Goal: Communication & Community: Answer question/provide support

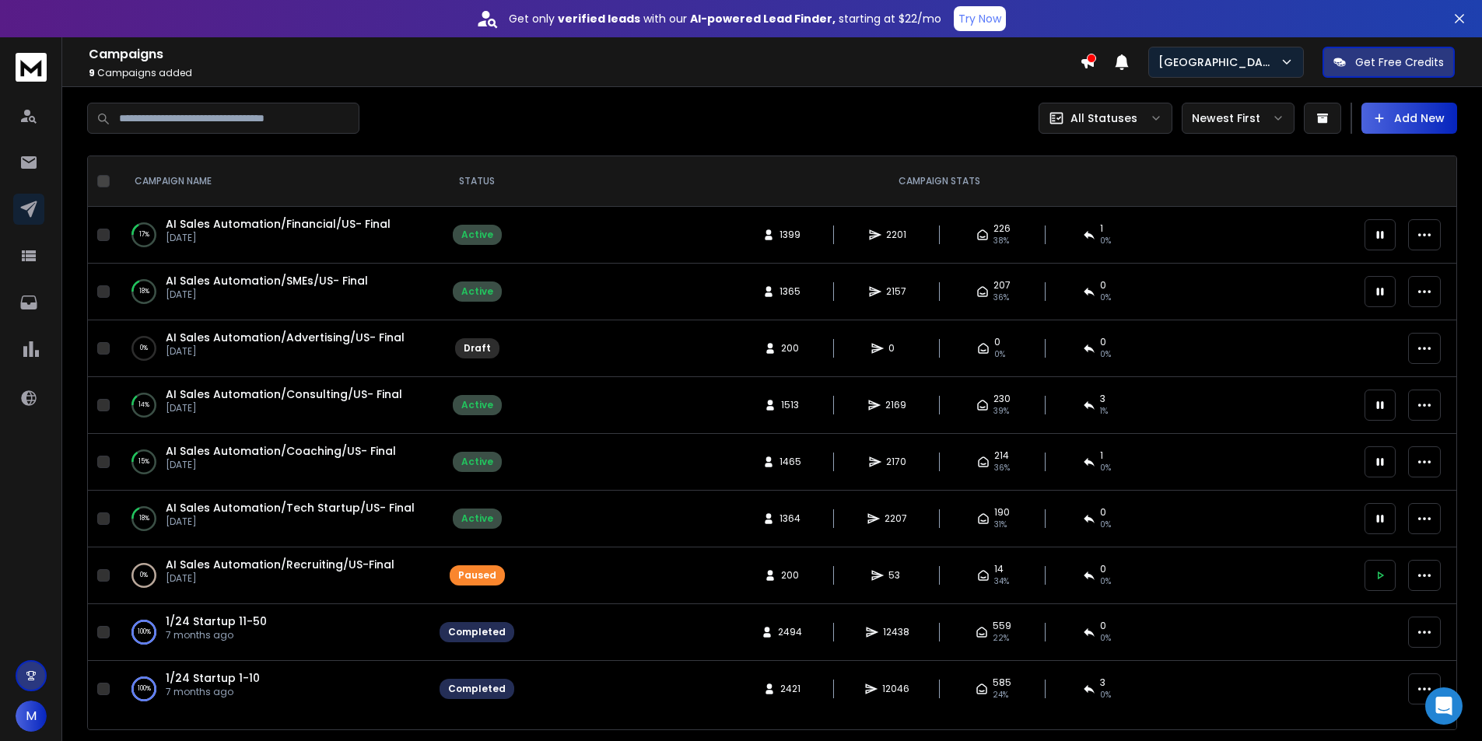
click at [1290, 60] on icon "button" at bounding box center [1287, 62] width 14 height 16
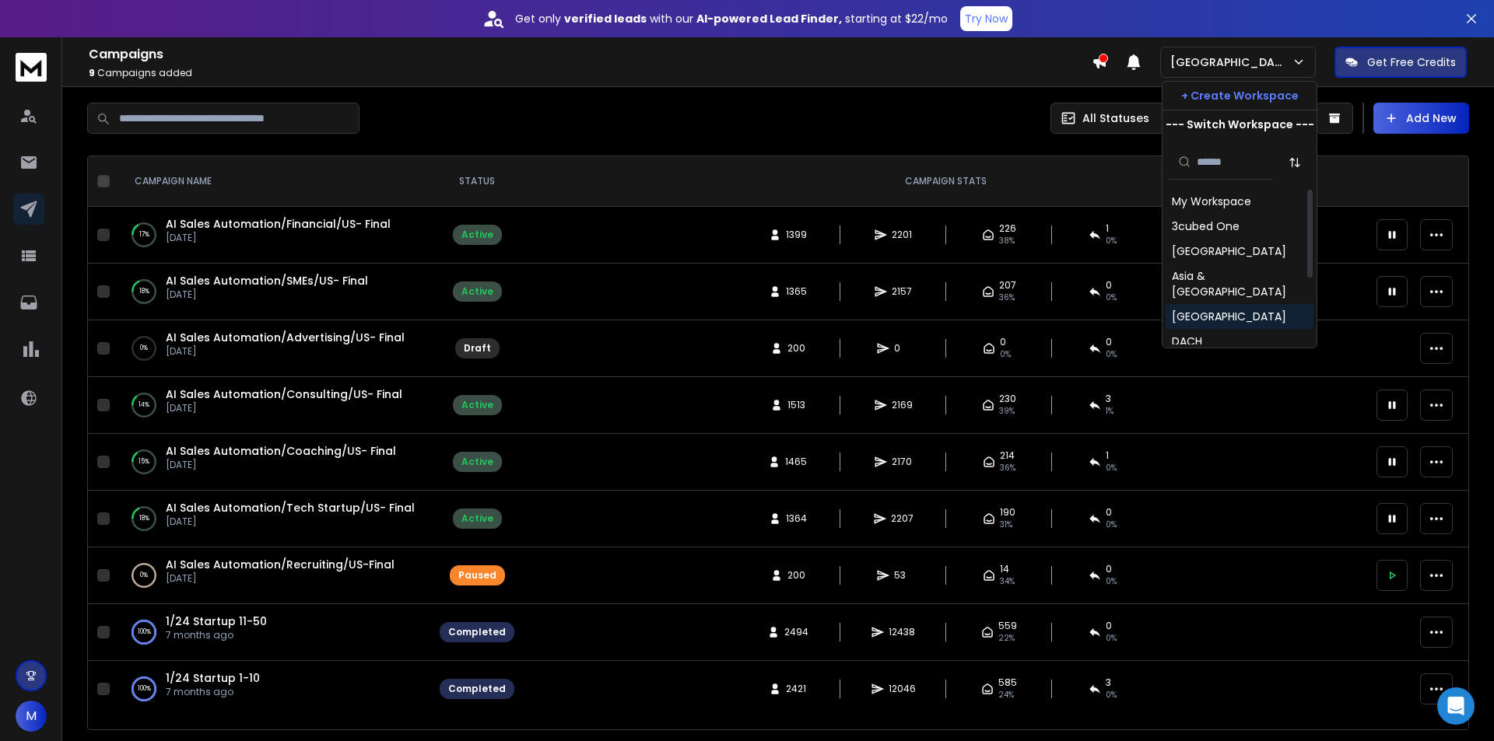
click at [1208, 309] on div "[GEOGRAPHIC_DATA]" at bounding box center [1239, 316] width 148 height 25
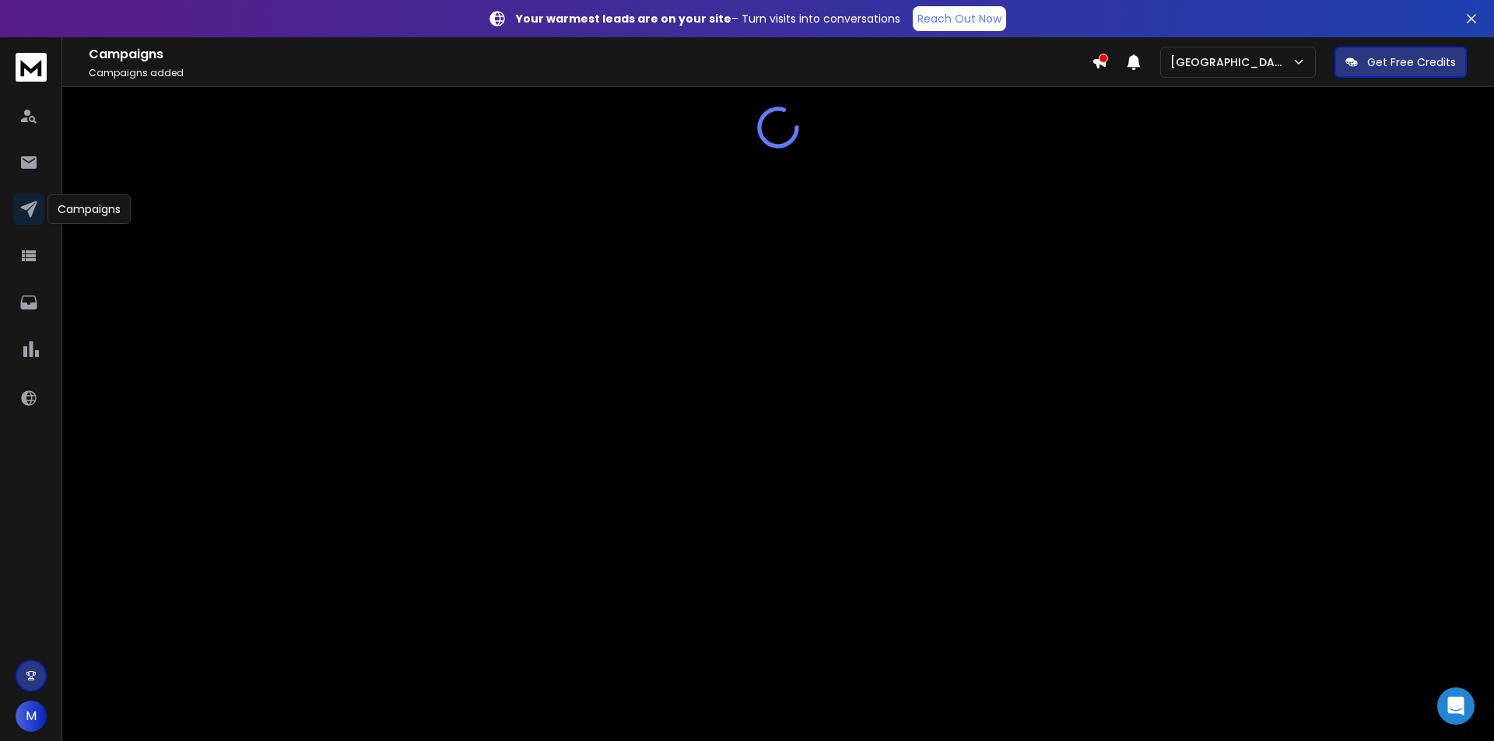
click at [27, 202] on icon at bounding box center [28, 209] width 19 height 19
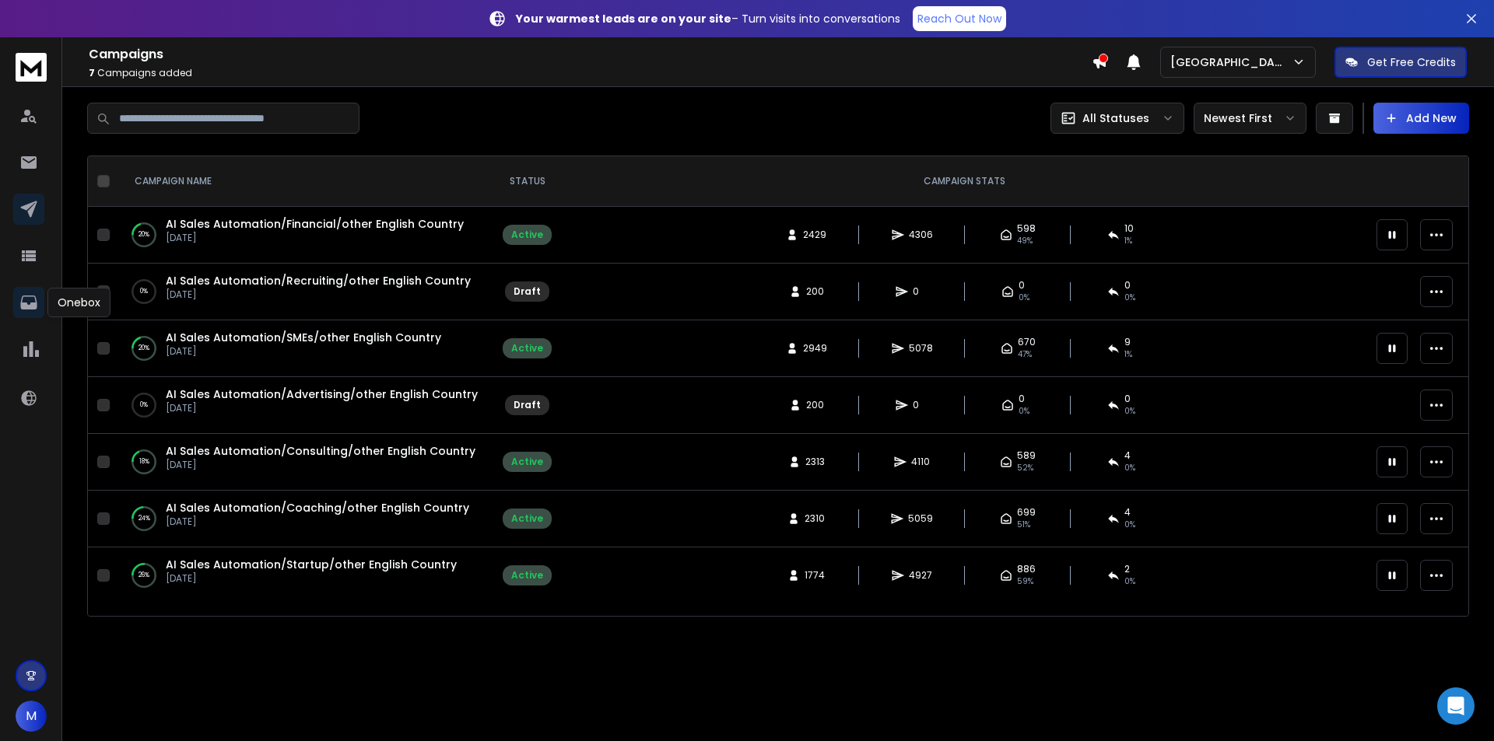
click at [29, 298] on icon at bounding box center [28, 302] width 19 height 19
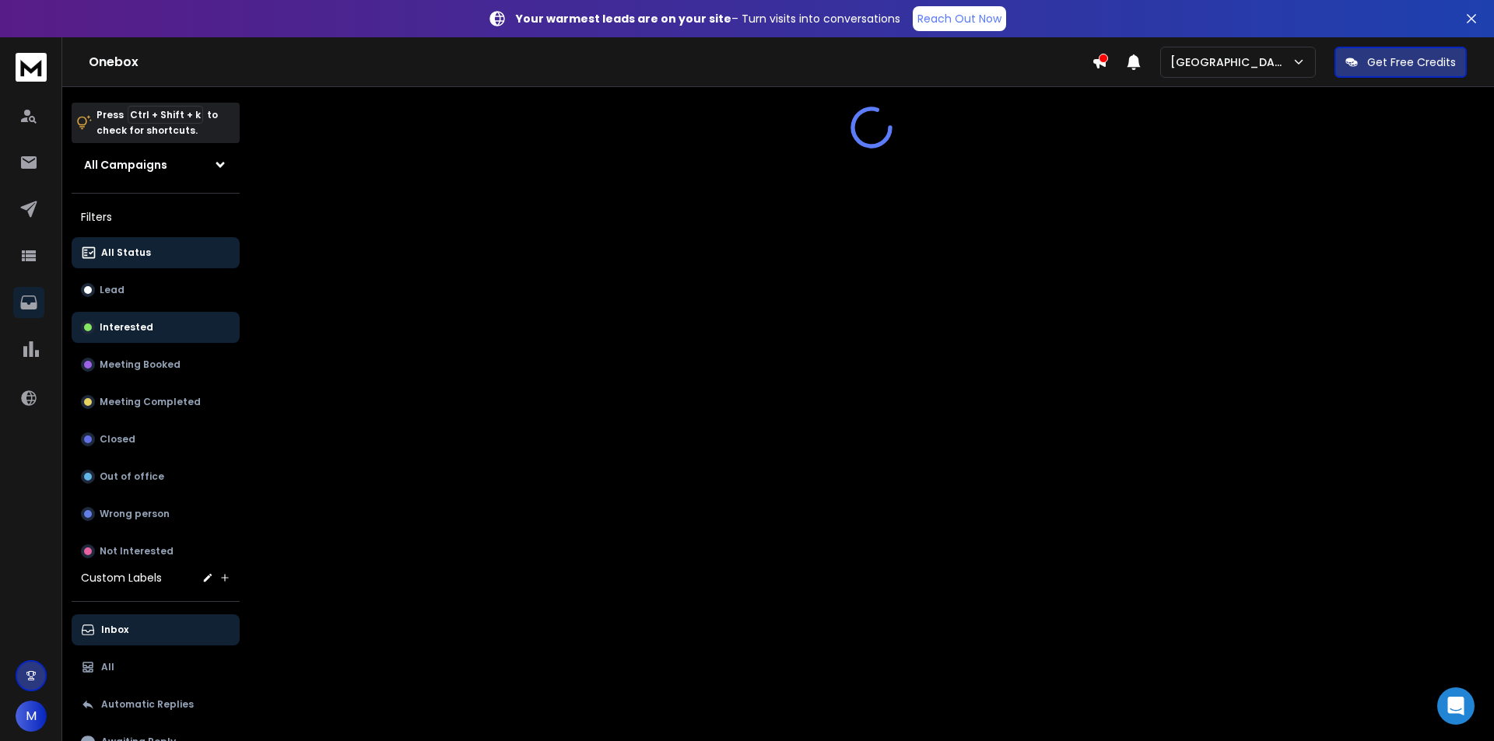
click at [163, 331] on button "Interested" at bounding box center [156, 327] width 168 height 31
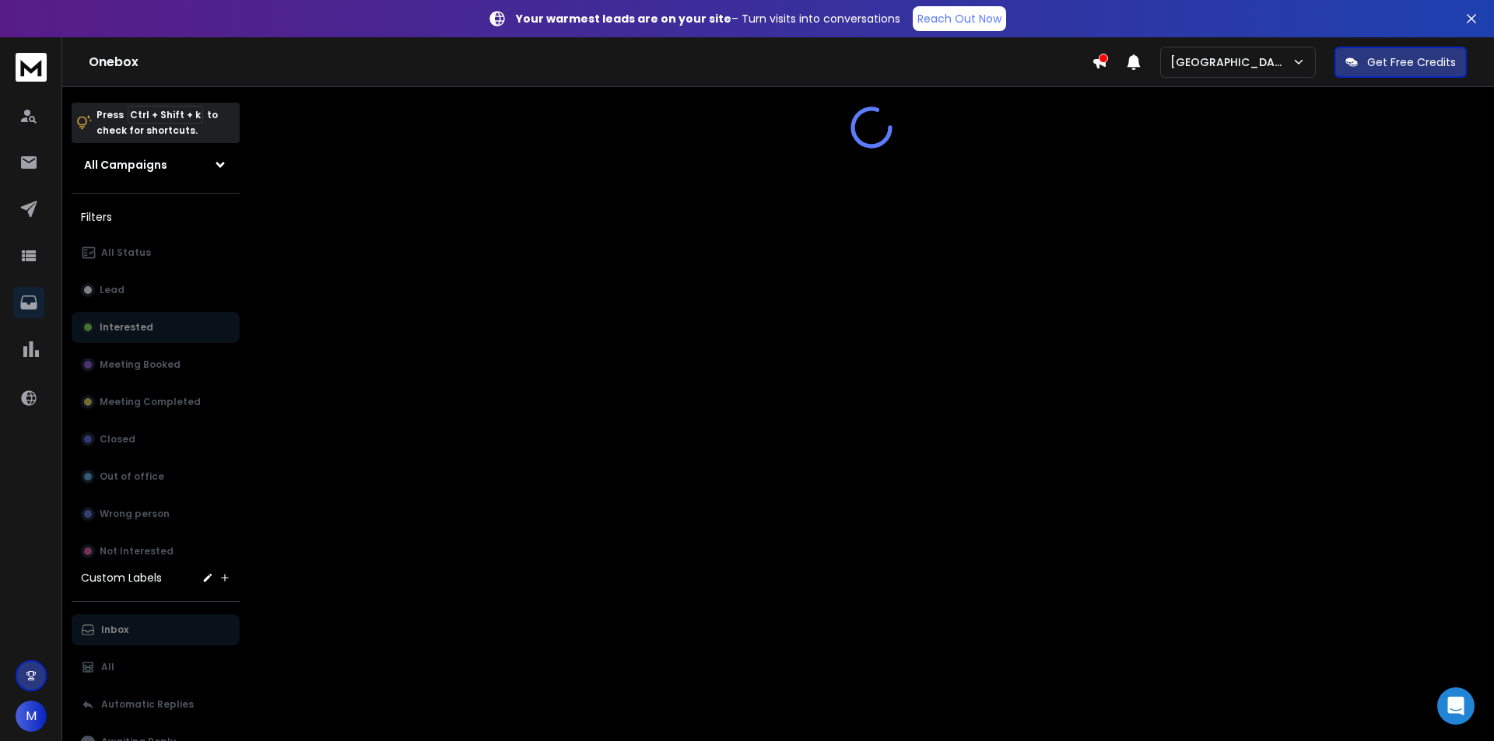
click at [159, 330] on div "All Status Lead Interested Meeting Booked Meeting Completed Closed Out of offic…" at bounding box center [156, 402] width 168 height 330
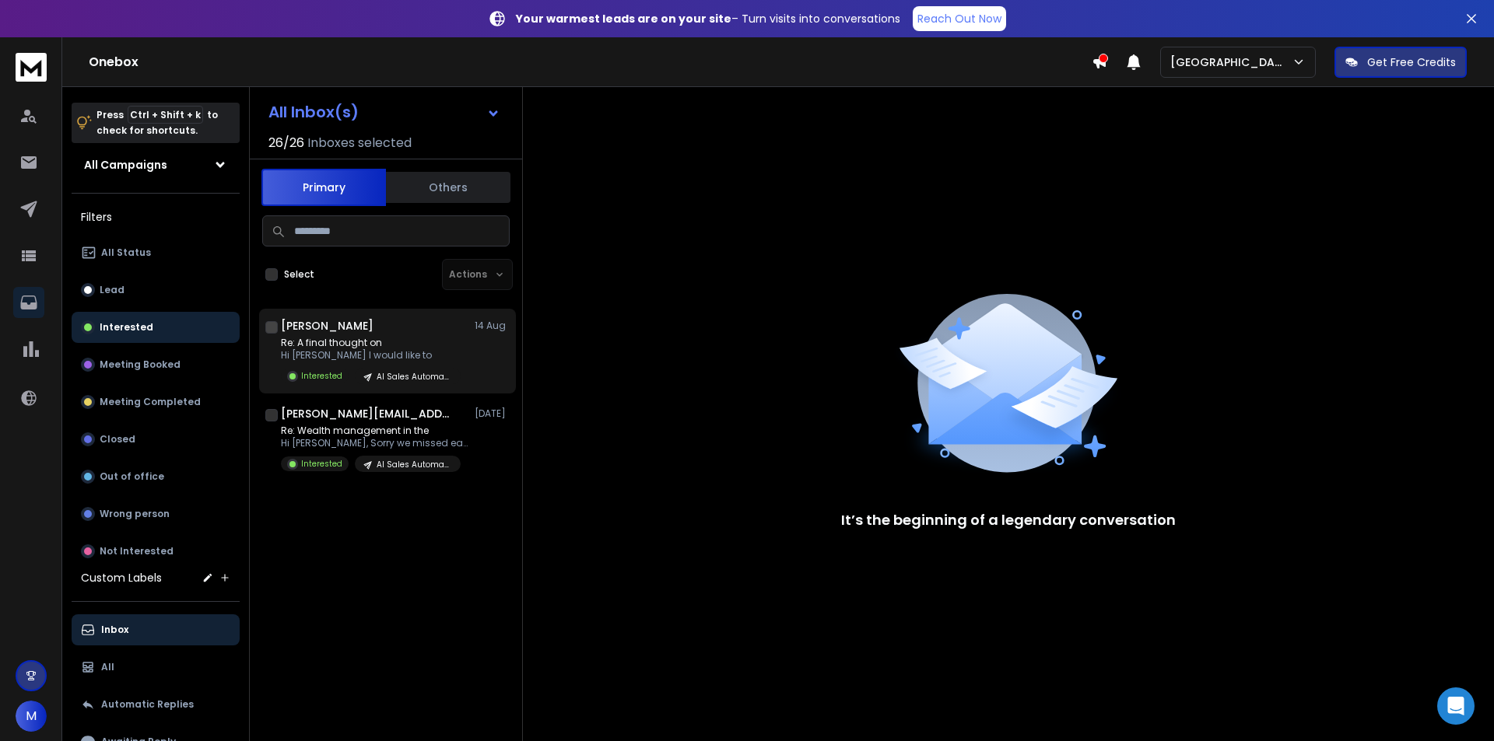
click at [445, 339] on p "Re: A final thought on" at bounding box center [371, 343] width 180 height 12
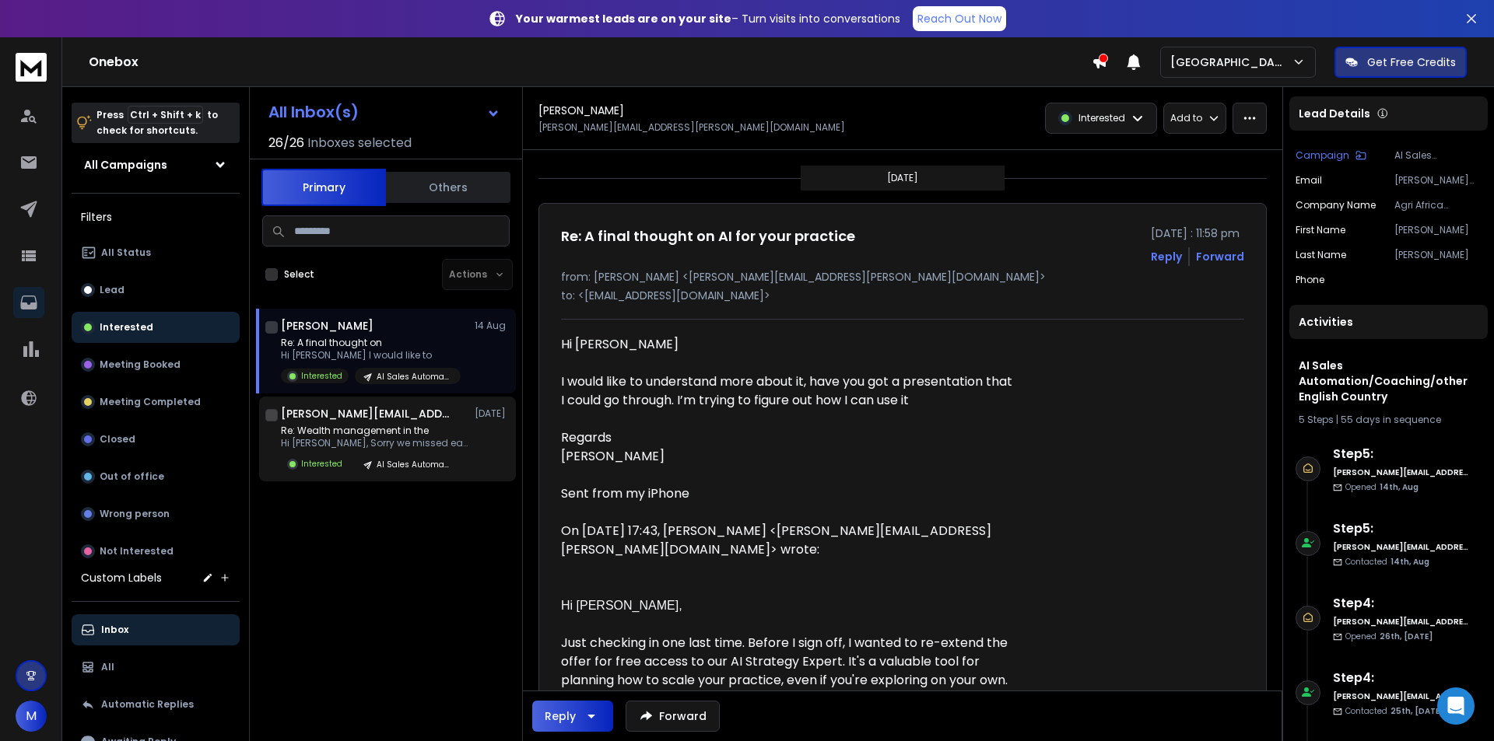
click at [419, 412] on div "[PERSON_NAME][EMAIL_ADDRESS][DOMAIN_NAME] [DATE]" at bounding box center [395, 414] width 229 height 16
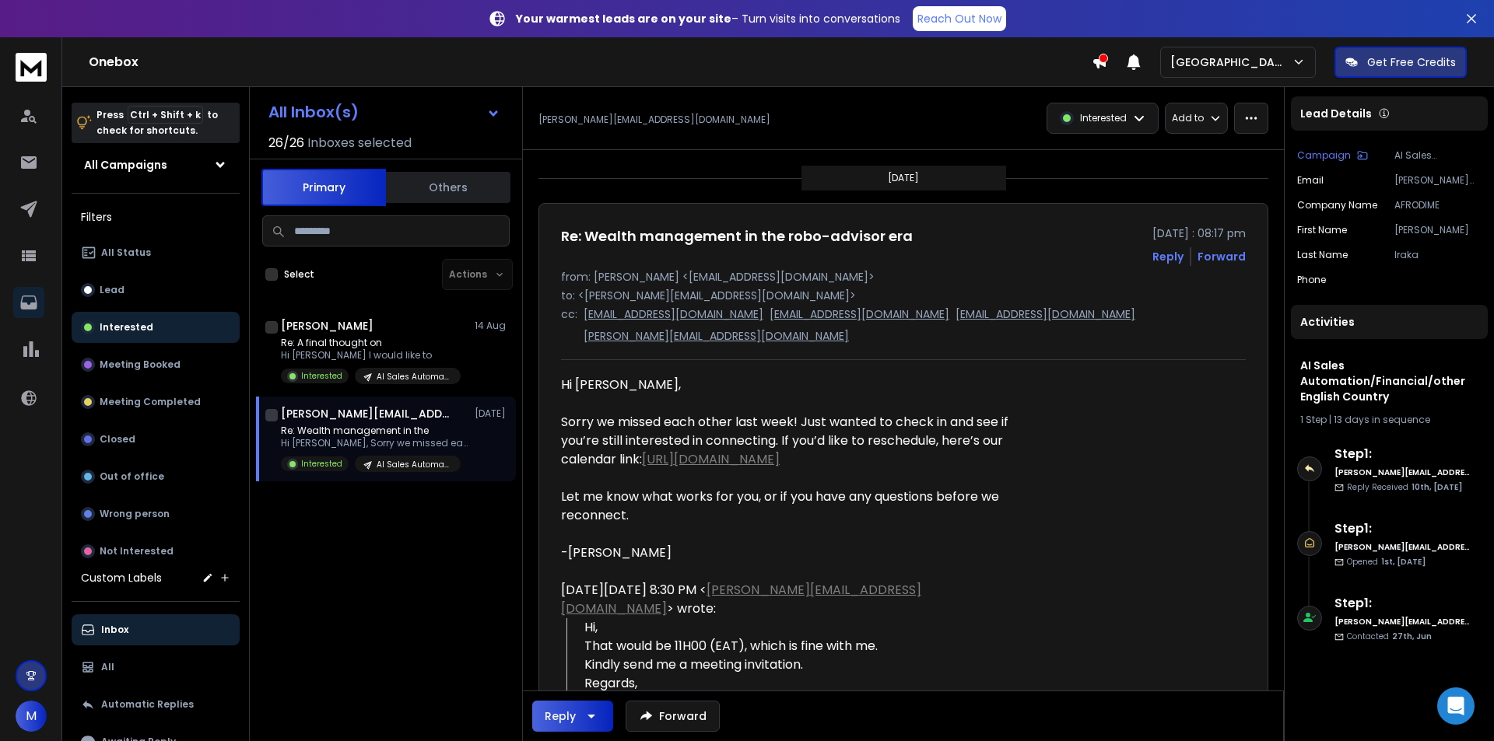
scroll to position [415, 0]
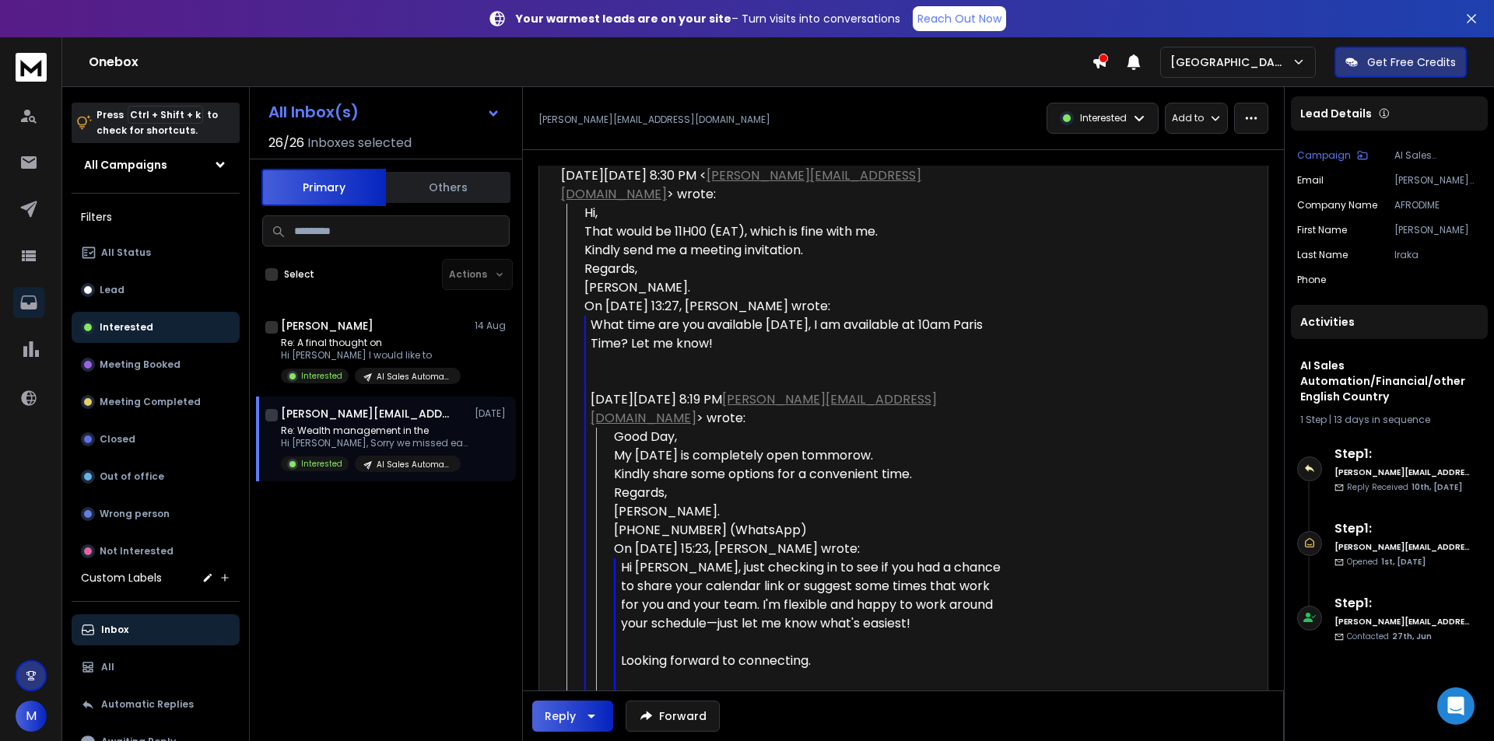
click at [575, 723] on div "Reply" at bounding box center [573, 716] width 56 height 19
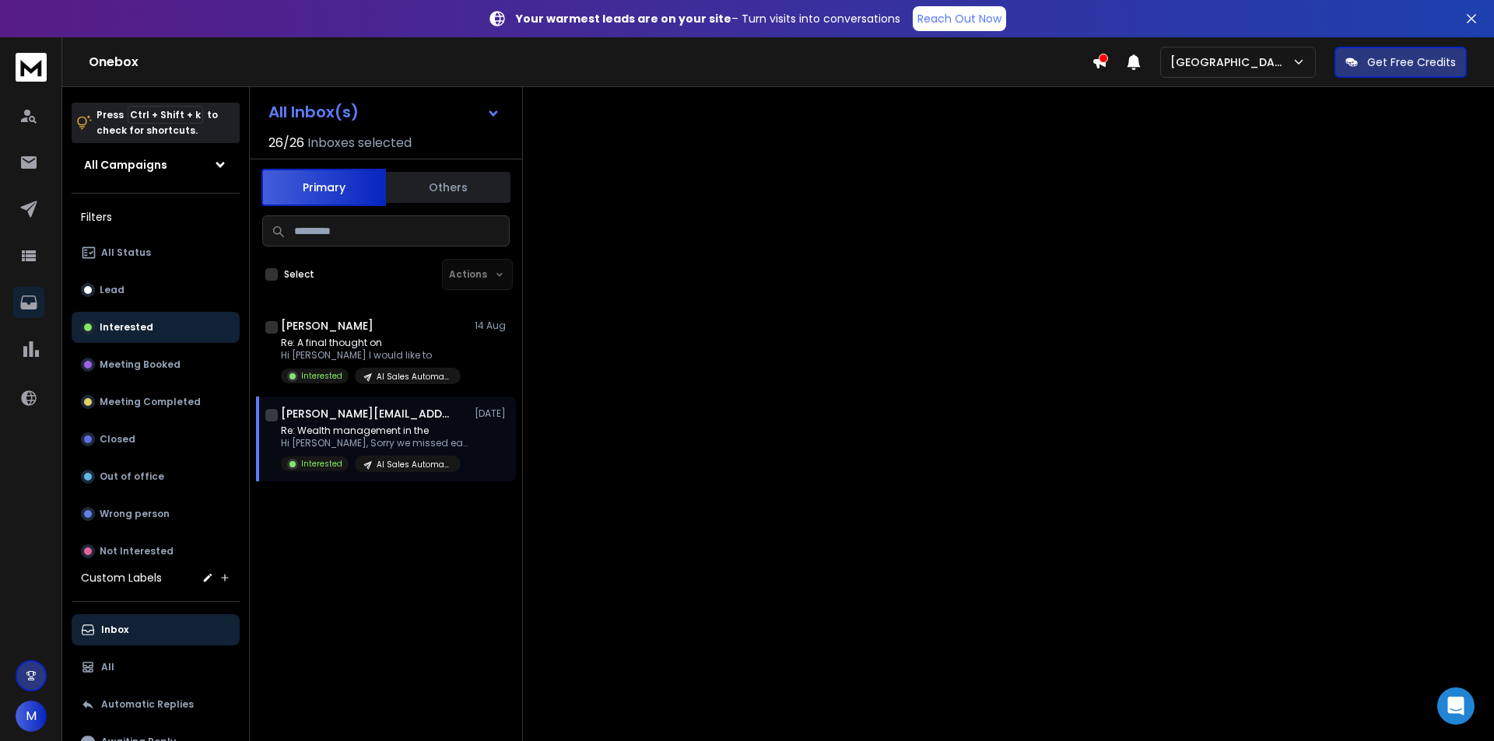
scroll to position [0, 0]
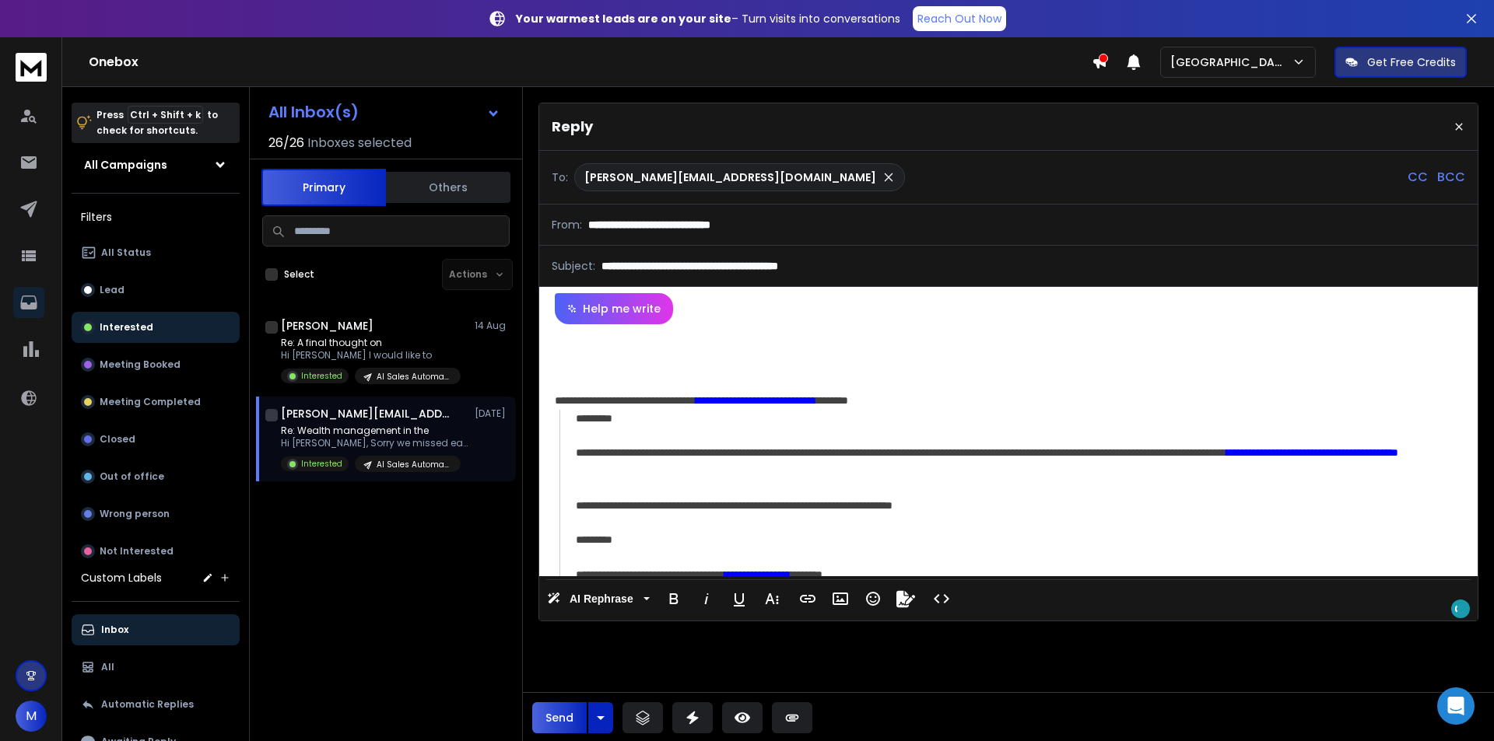
click at [565, 395] on div "**********" at bounding box center [1008, 450] width 938 height 252
click at [566, 335] on div "**********" at bounding box center [1008, 450] width 938 height 252
click at [566, 343] on div at bounding box center [1008, 348] width 907 height 17
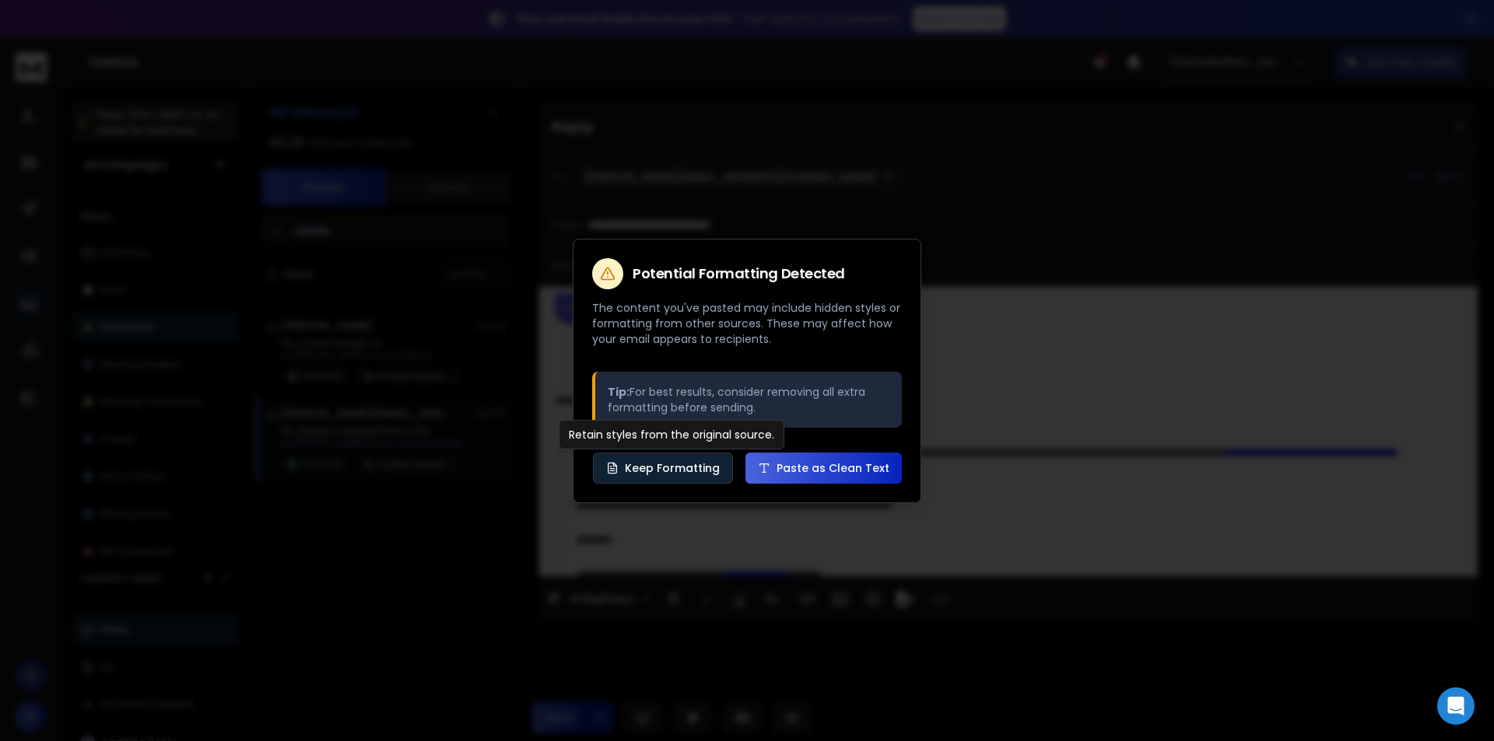
click at [664, 476] on button "Keep Formatting" at bounding box center [663, 468] width 140 height 31
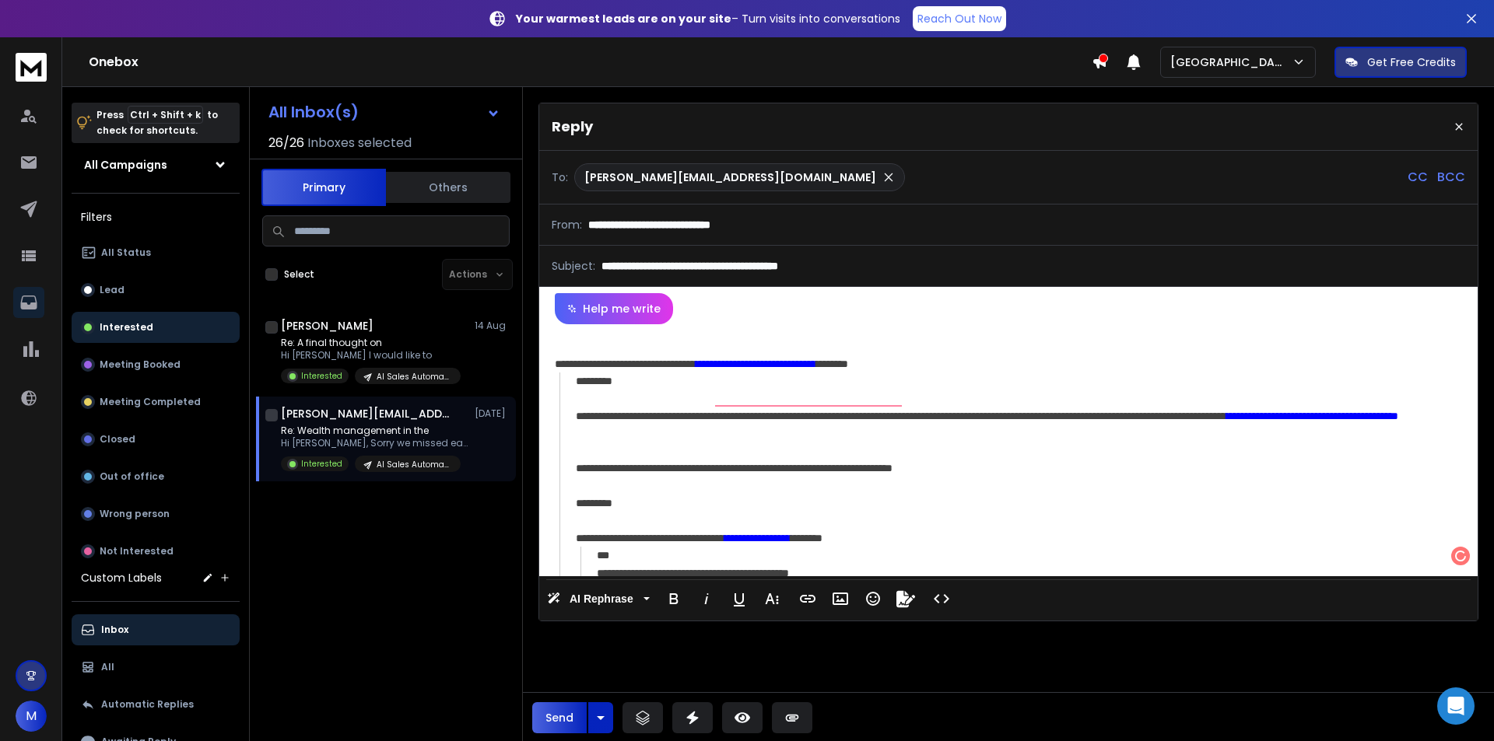
scroll to position [156, 0]
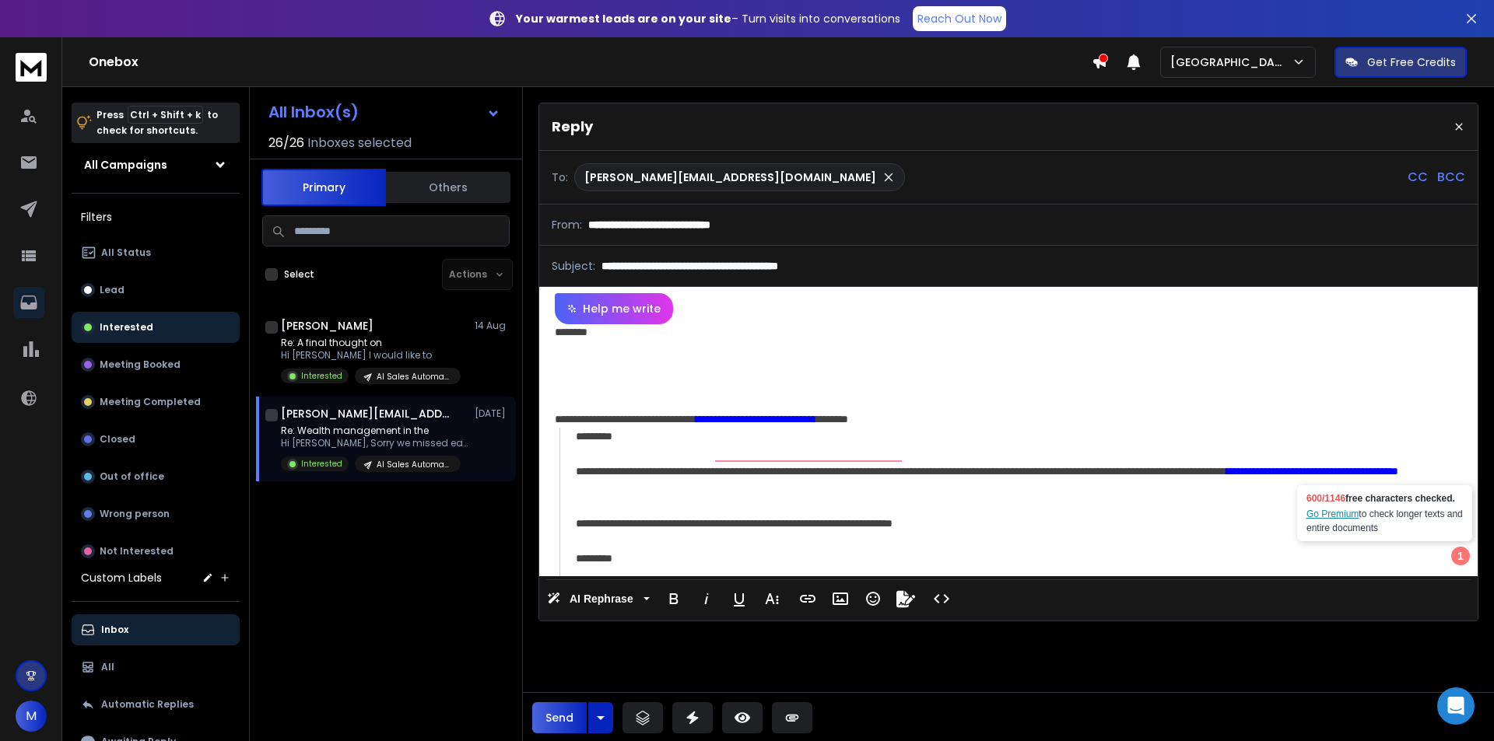
click at [1452, 123] on icon at bounding box center [1458, 127] width 12 height 12
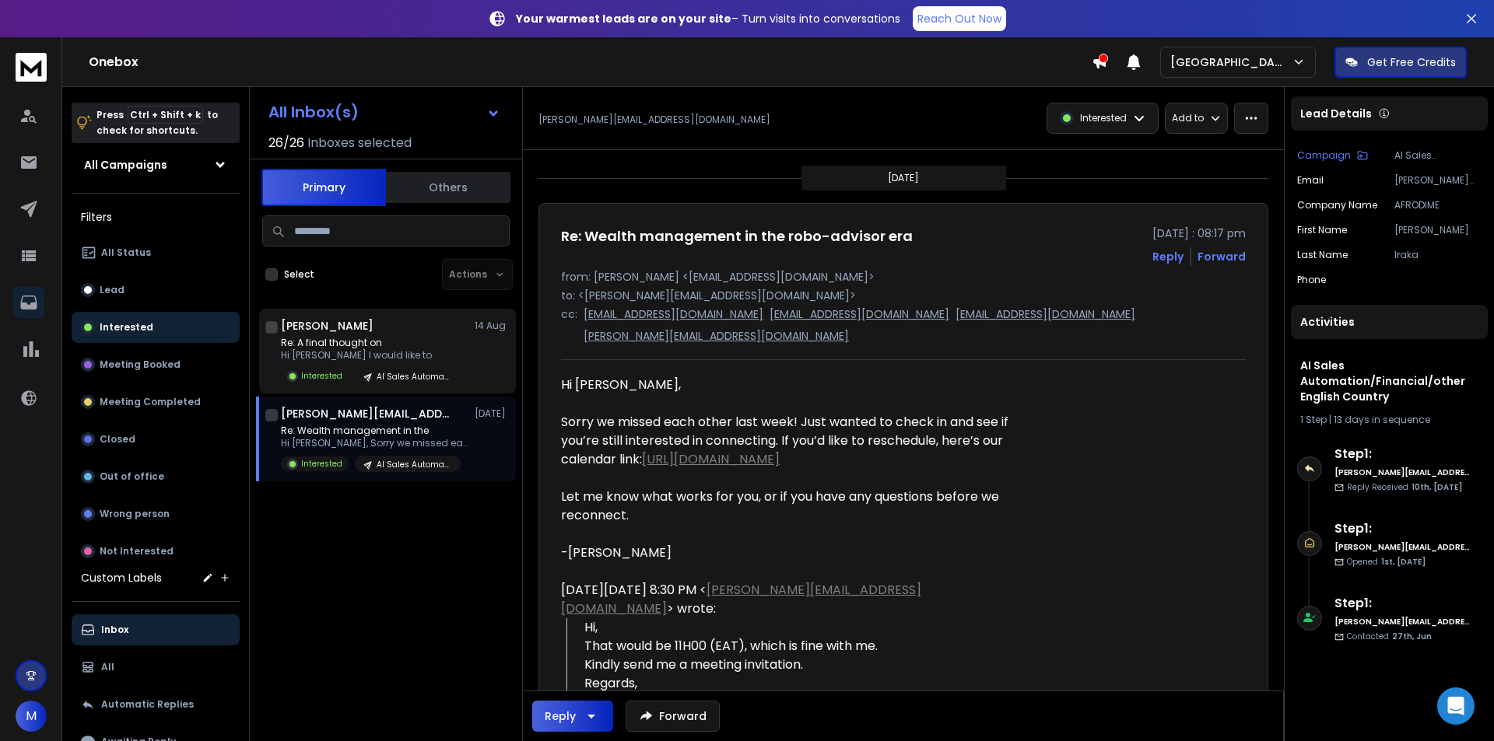
click at [413, 321] on div "[PERSON_NAME] [DATE]" at bounding box center [395, 326] width 229 height 16
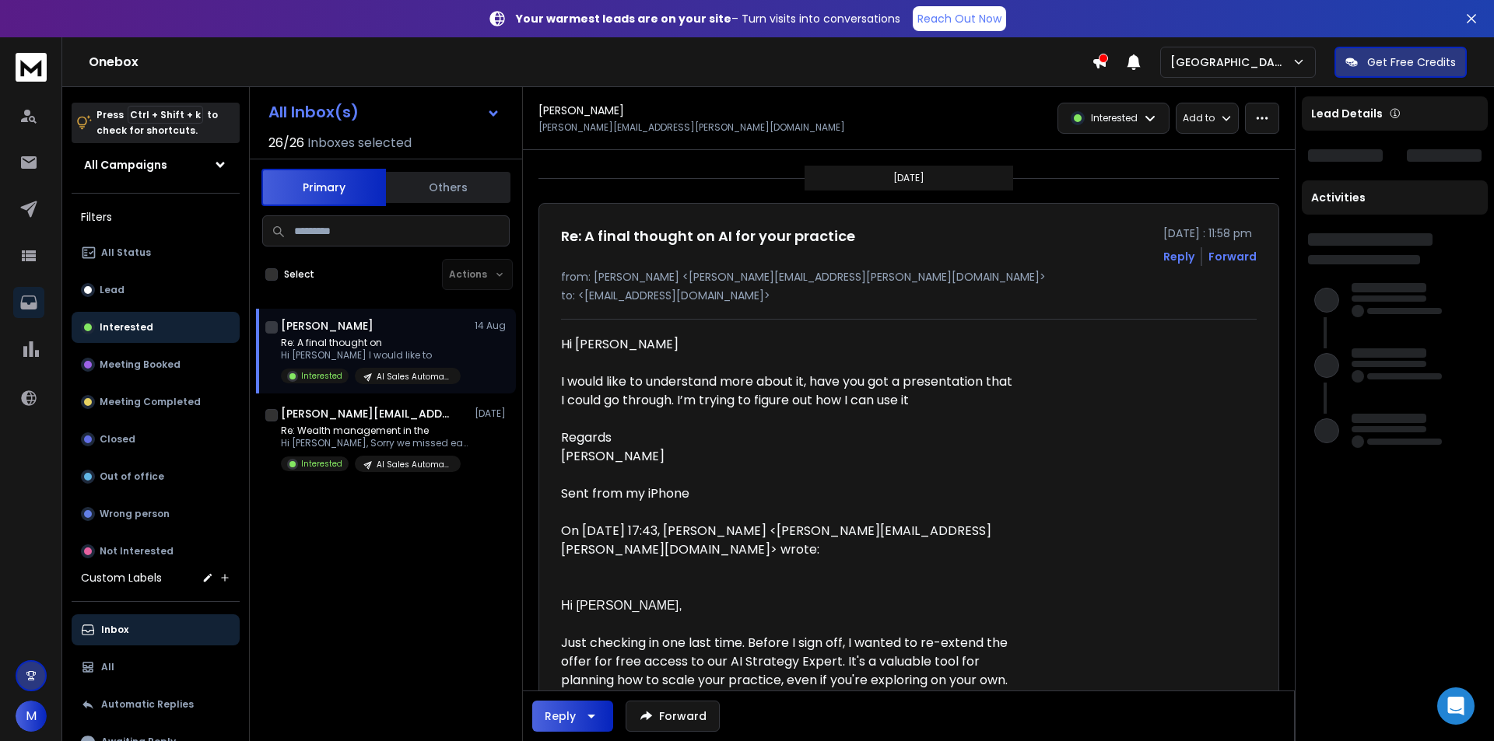
click at [408, 321] on div "[PERSON_NAME] [DATE]" at bounding box center [395, 326] width 229 height 16
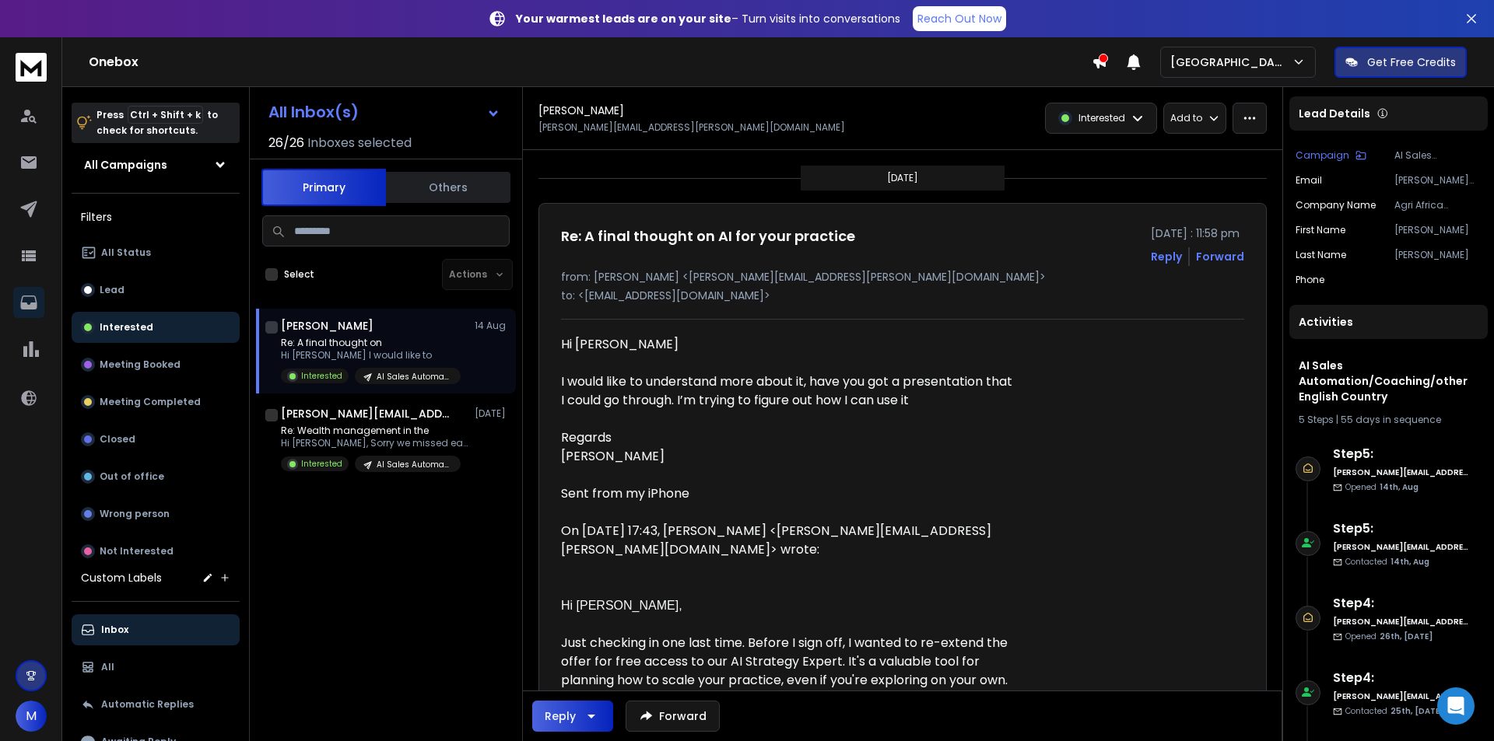
click at [561, 724] on div "Reply" at bounding box center [573, 716] width 56 height 19
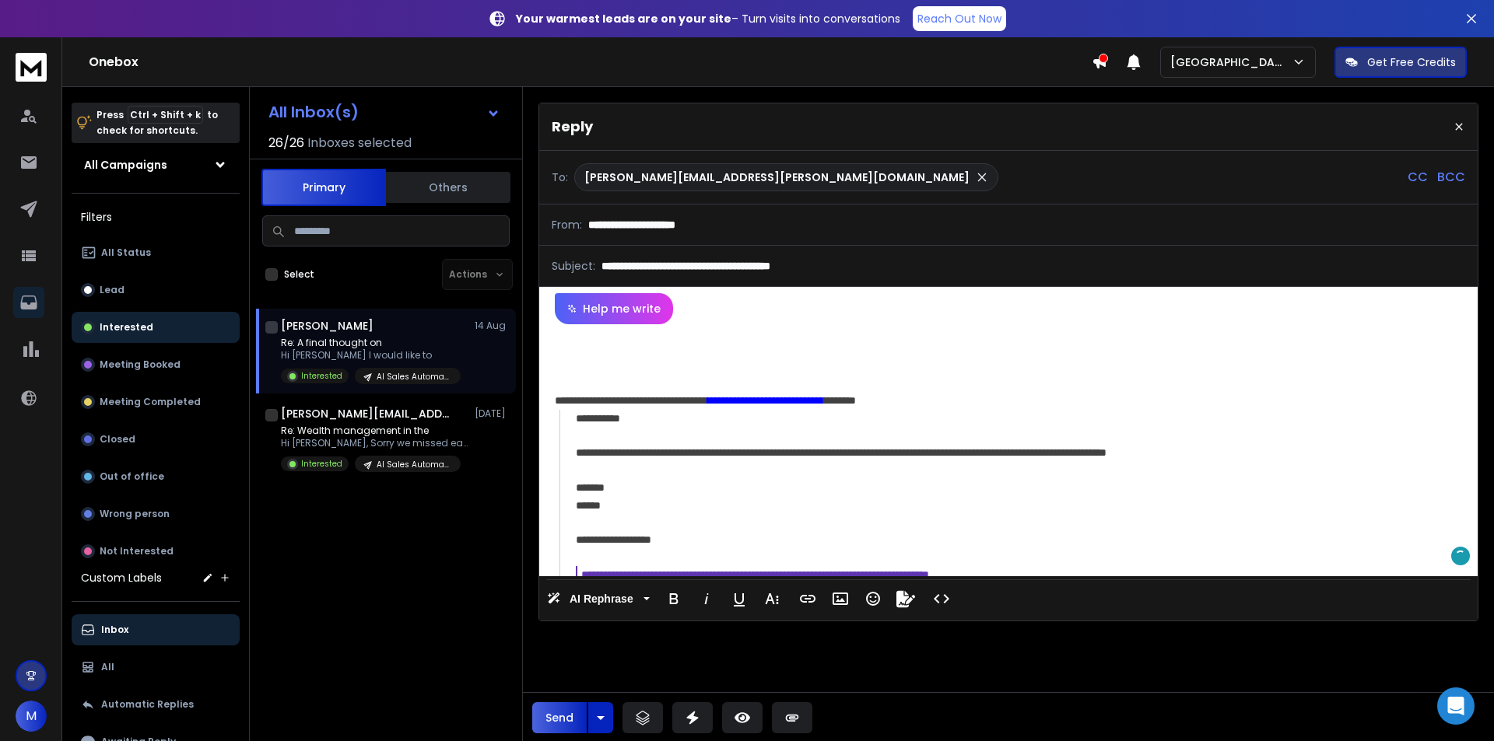
click at [565, 342] on div at bounding box center [1008, 348] width 907 height 17
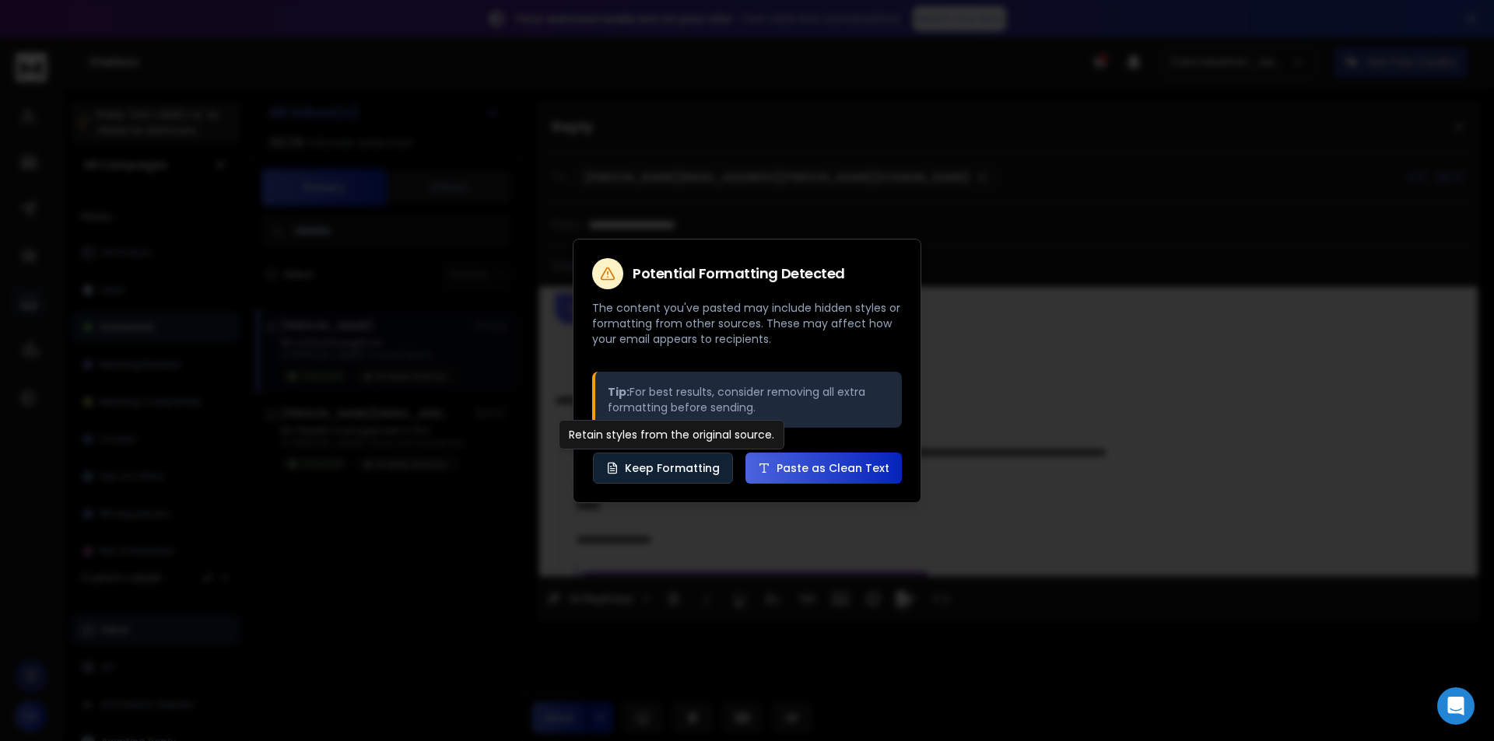
click at [657, 470] on button "Keep Formatting" at bounding box center [663, 468] width 140 height 31
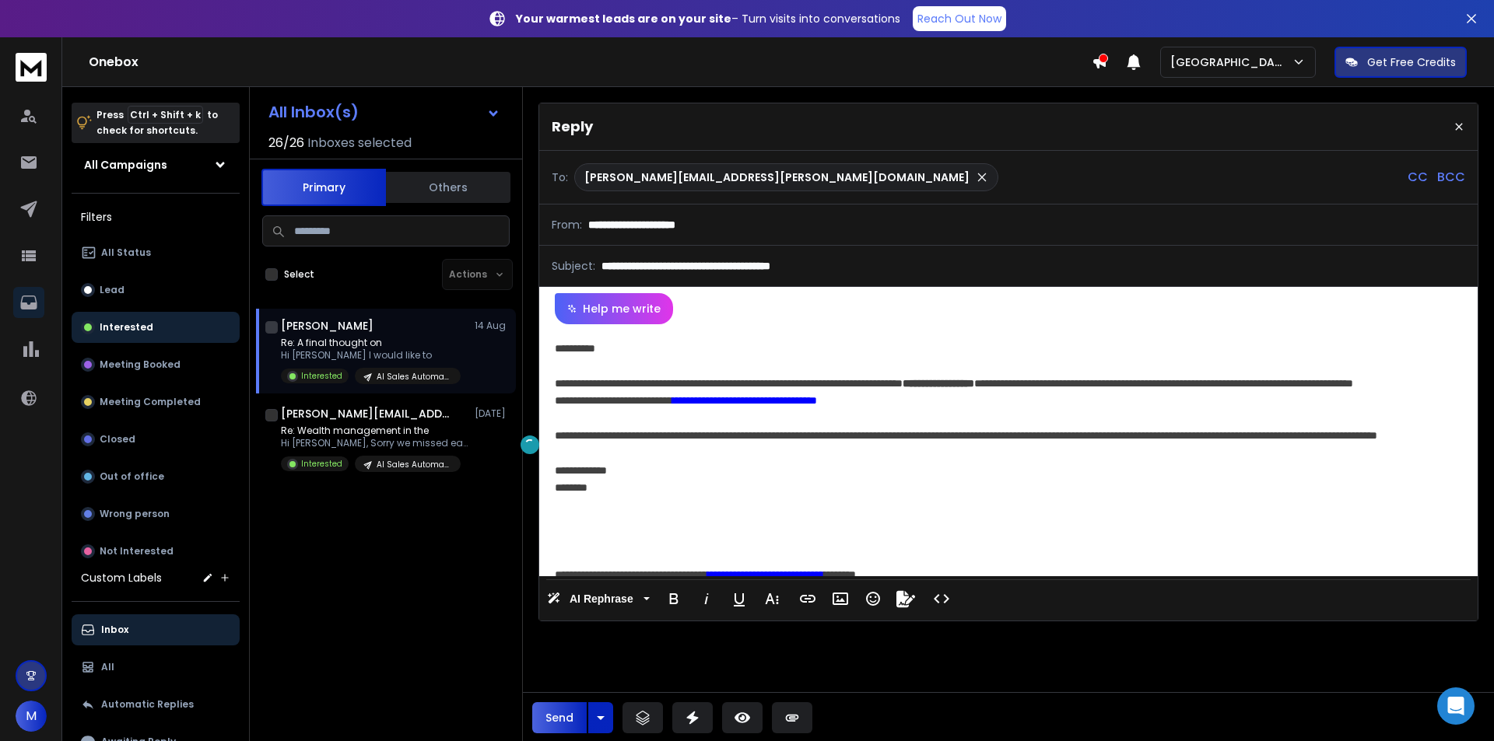
click at [662, 349] on div "**********" at bounding box center [1008, 418] width 907 height 157
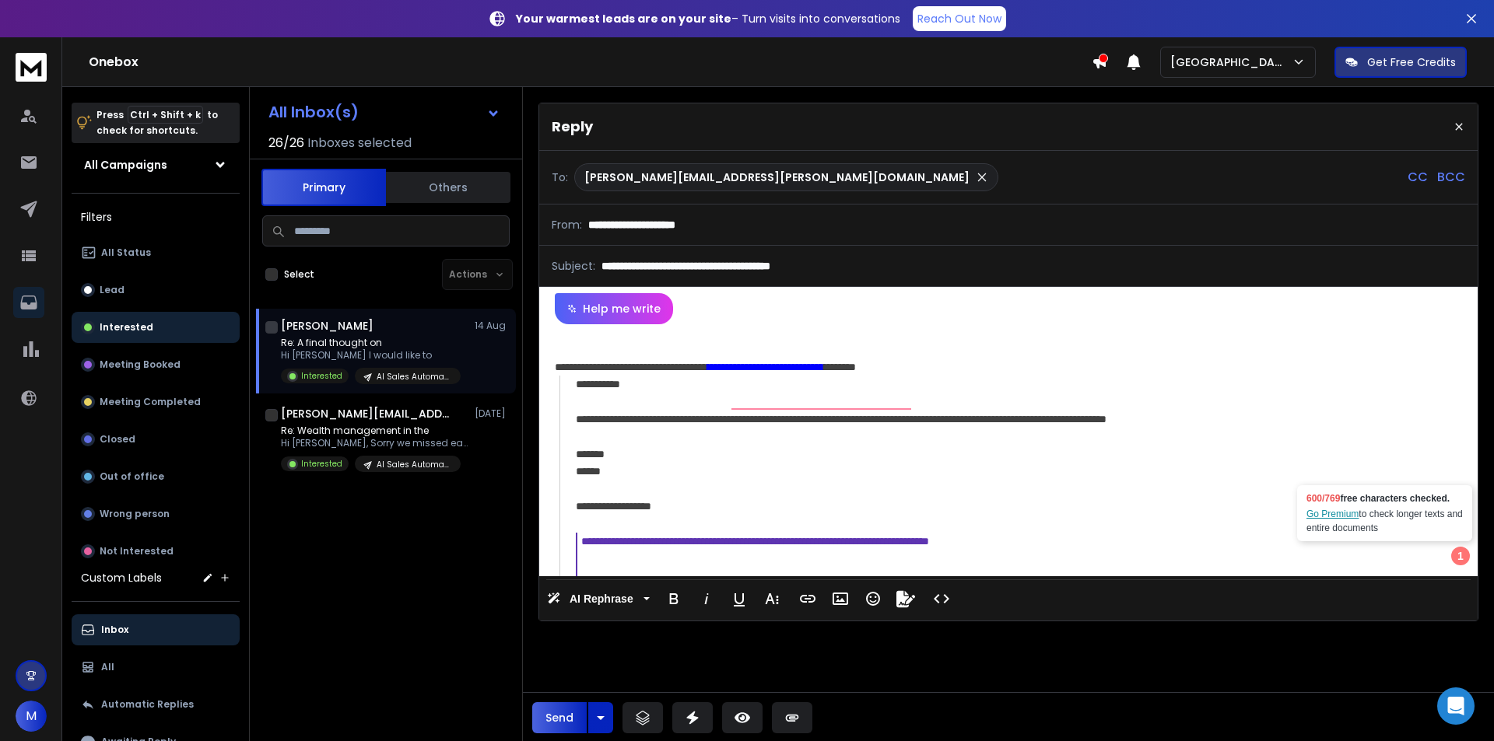
scroll to position [0, 0]
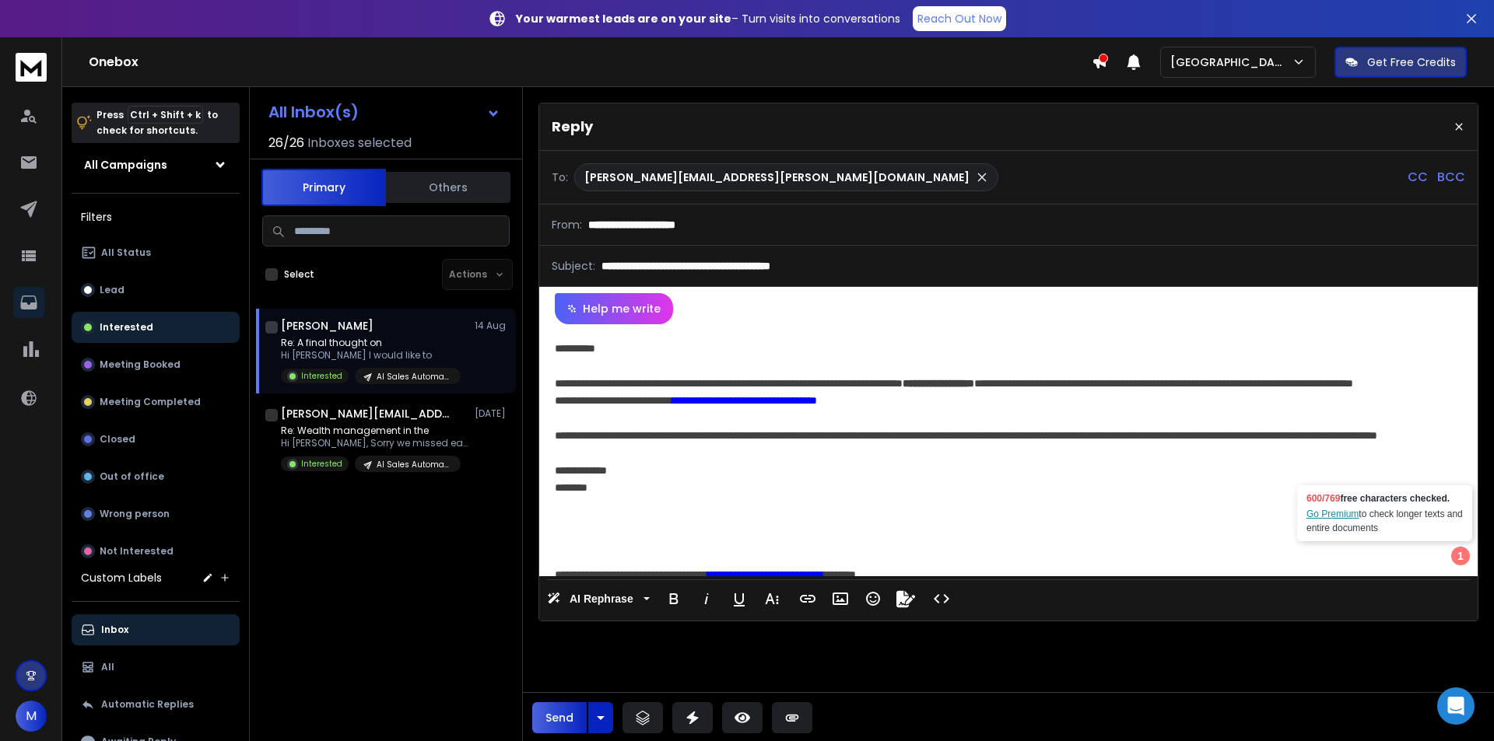
click at [559, 716] on button "Send" at bounding box center [559, 717] width 54 height 31
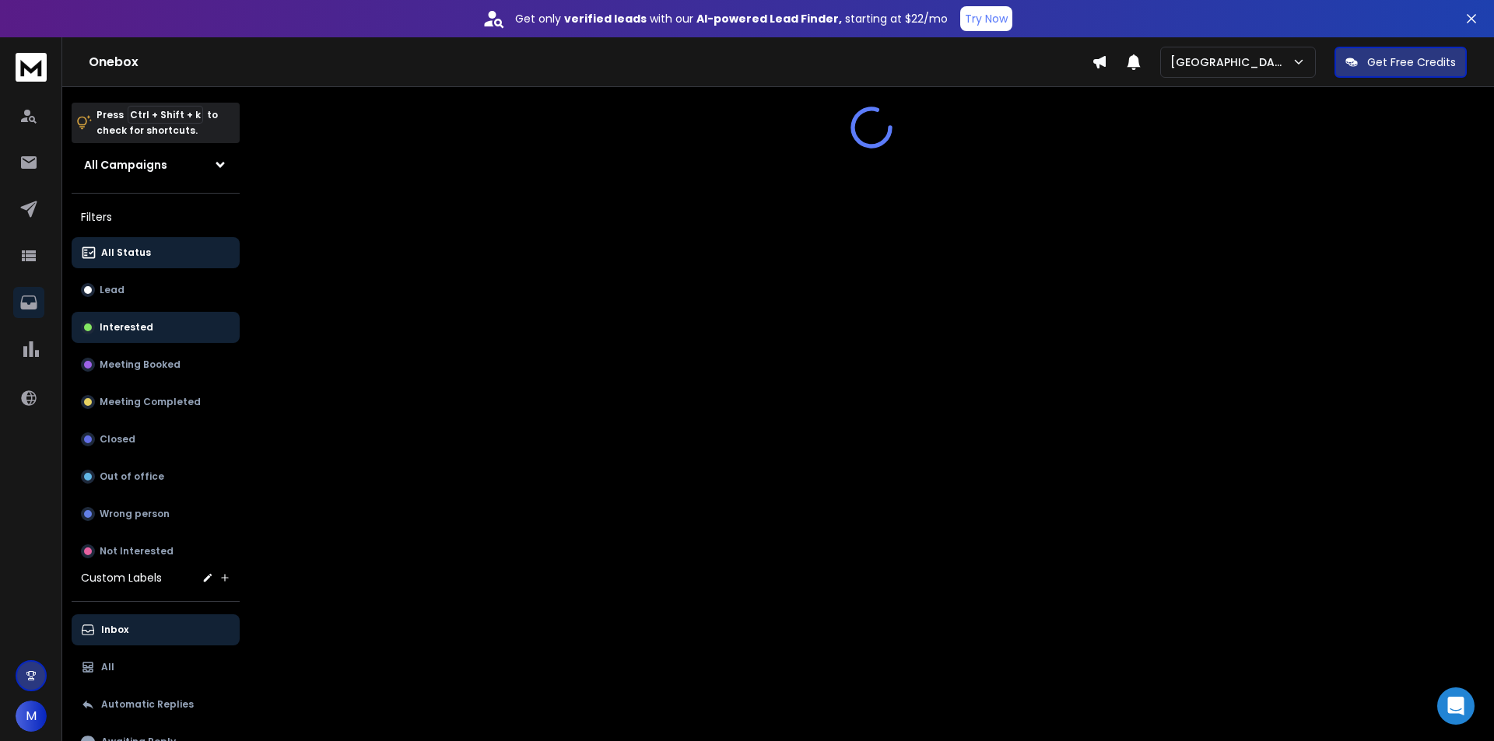
click at [119, 325] on p "Interested" at bounding box center [127, 327] width 54 height 12
